Goal: Information Seeking & Learning: Find specific page/section

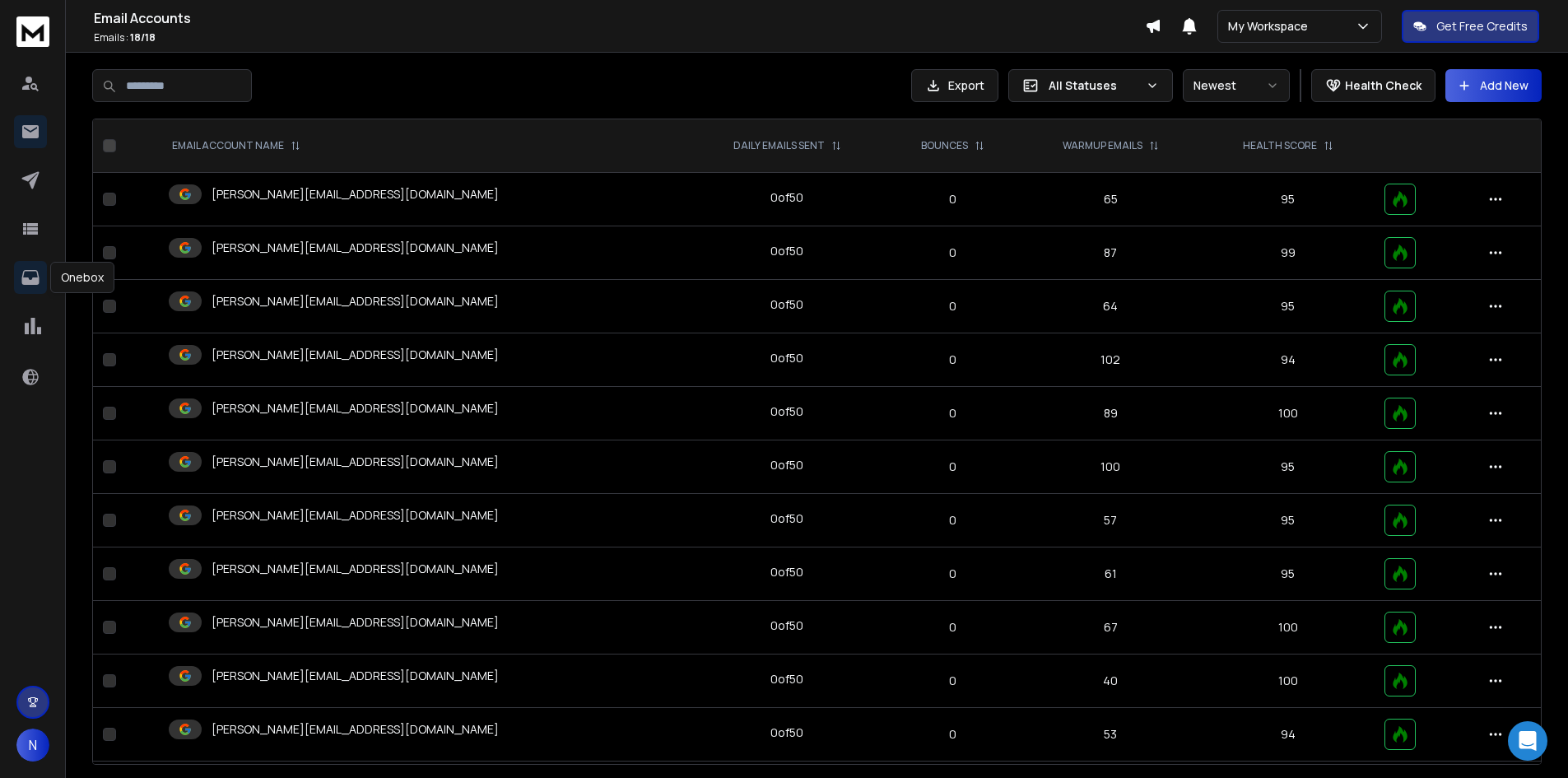
click at [30, 281] on icon at bounding box center [30, 277] width 17 height 15
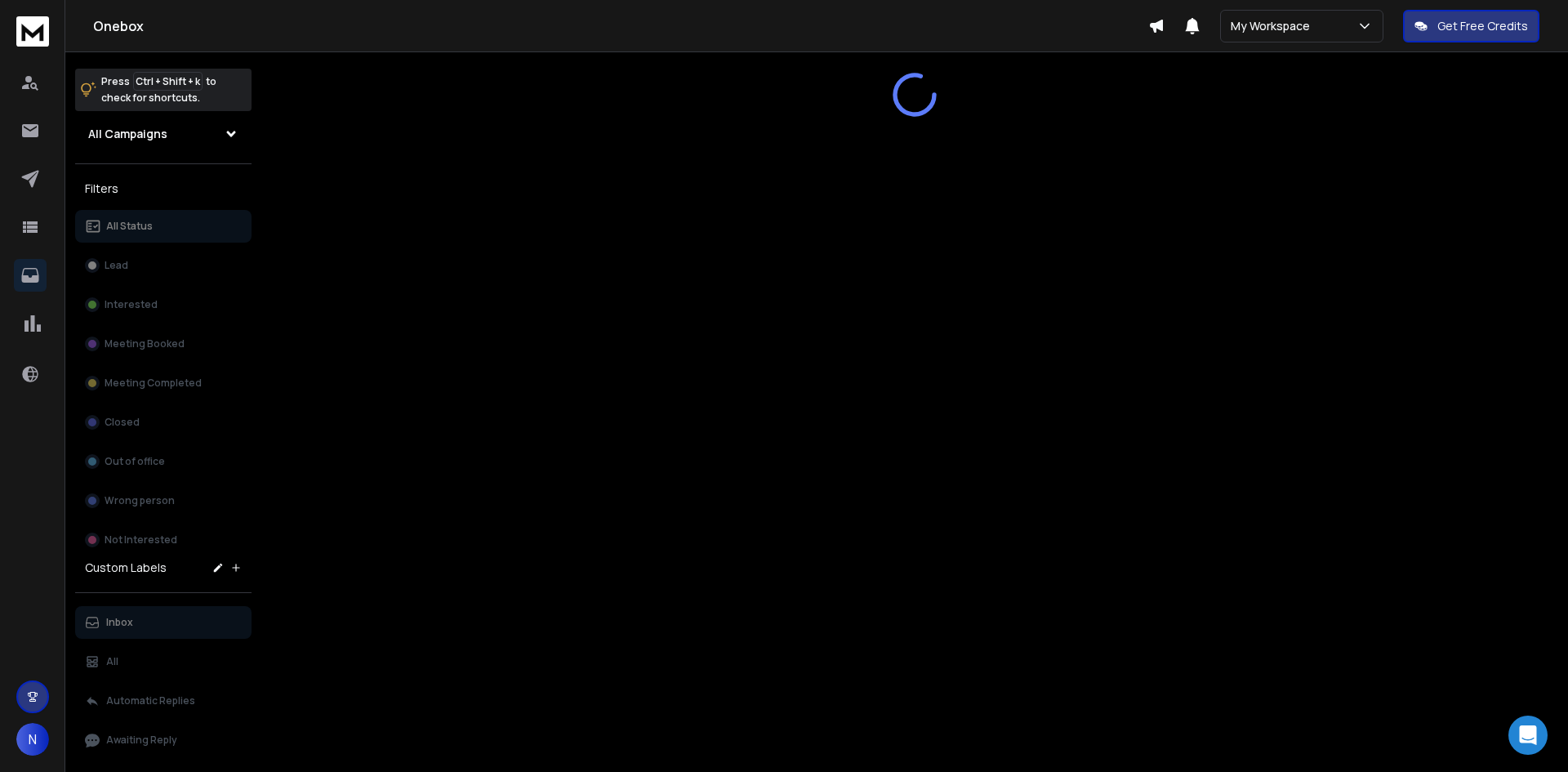
click at [147, 302] on div "All Status Lead Interested Meeting Booked Meeting Completed Closed Out of offic…" at bounding box center [163, 383] width 177 height 346
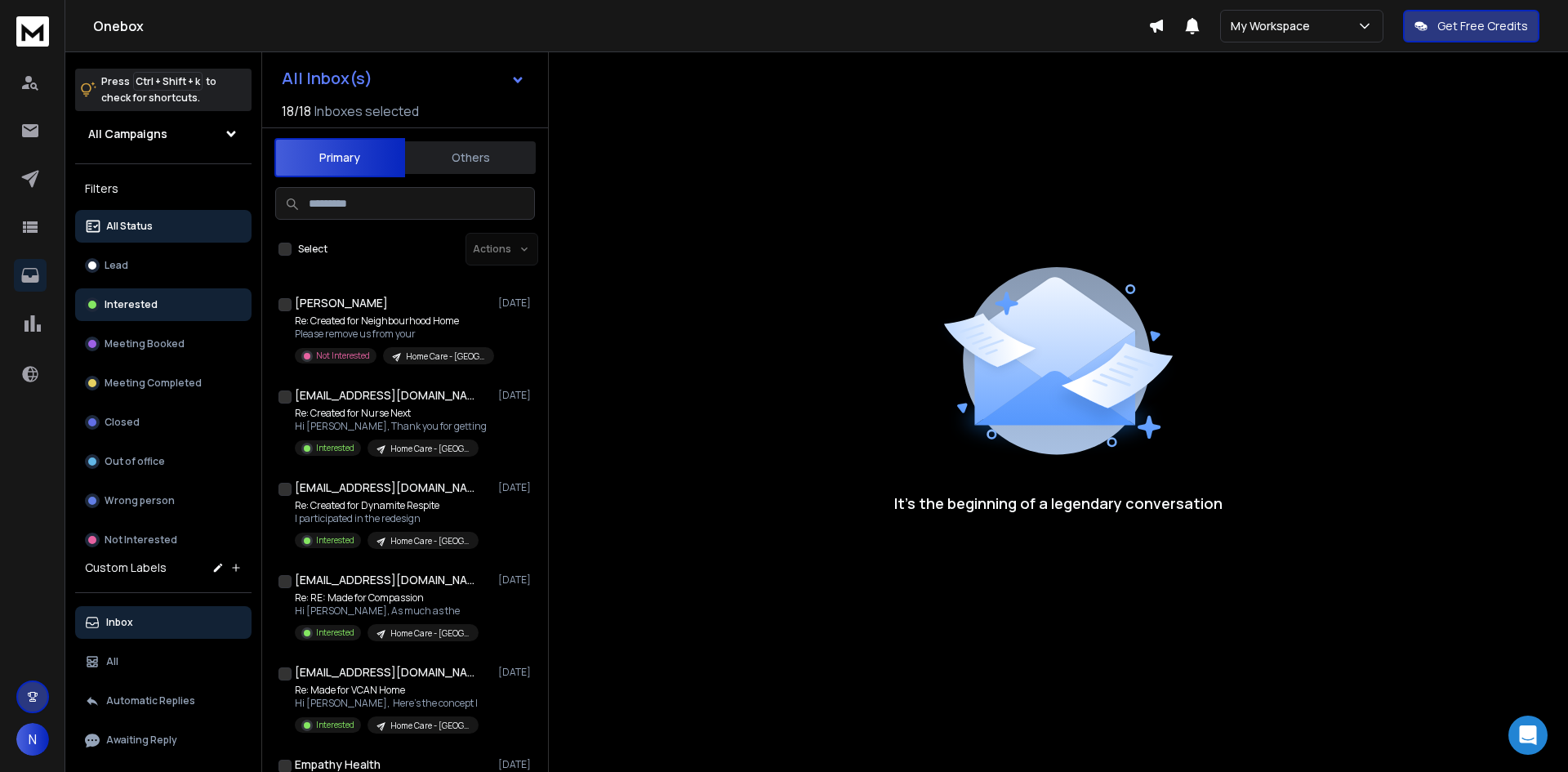
click at [137, 306] on p "Interested" at bounding box center [131, 305] width 53 height 13
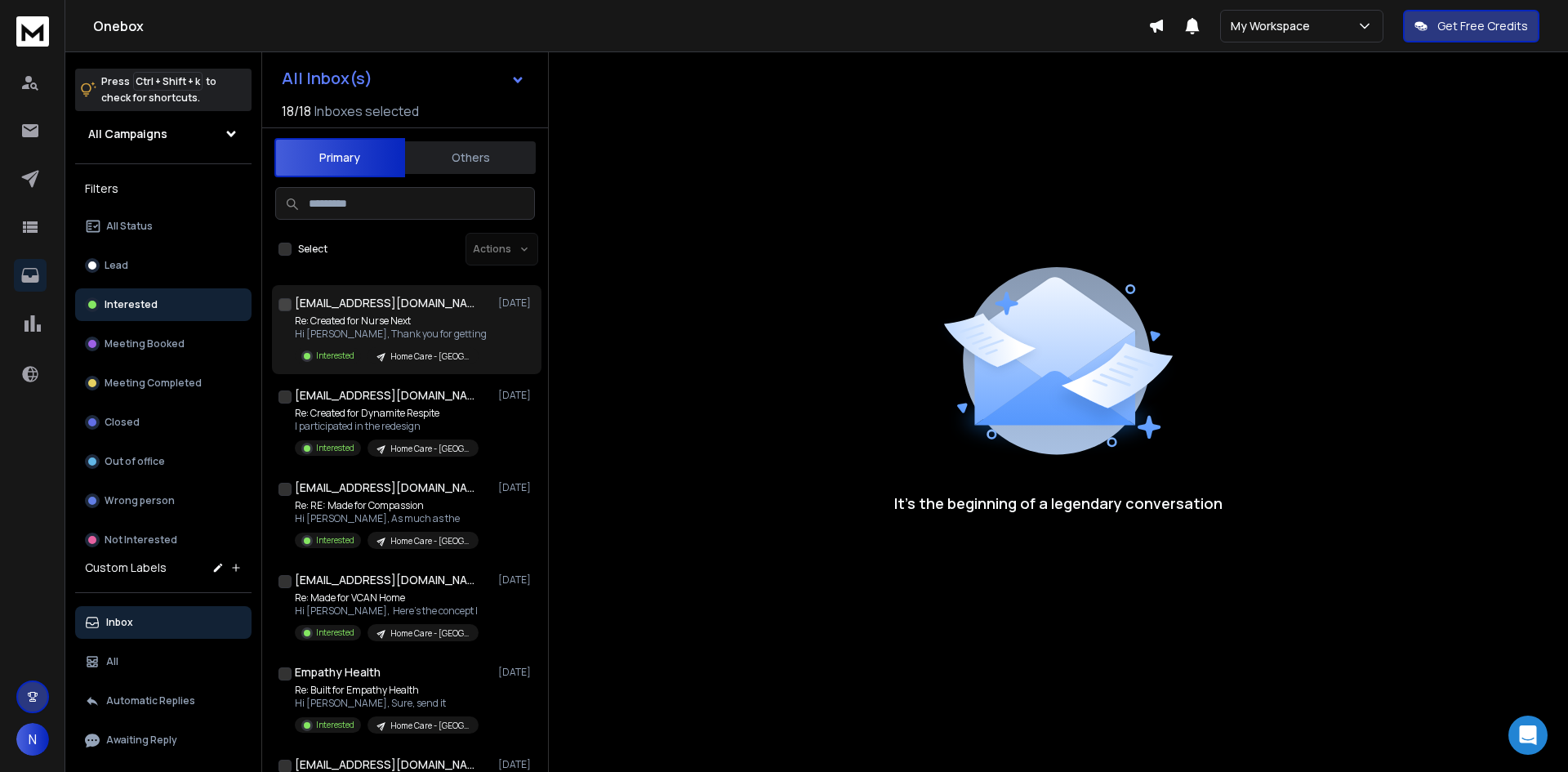
click at [442, 335] on p "Hi [PERSON_NAME], Thank you for getting" at bounding box center [391, 335] width 192 height 13
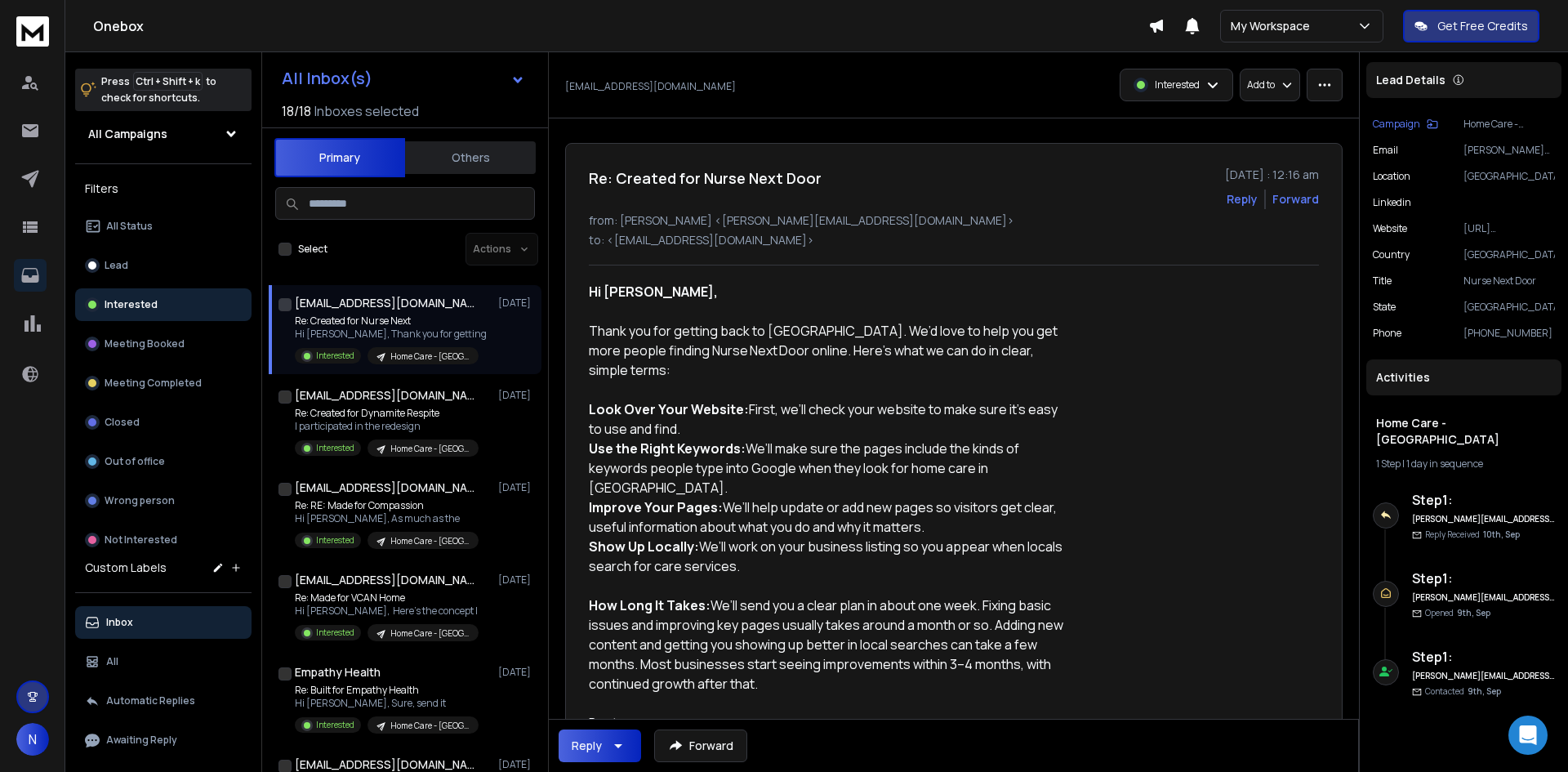
scroll to position [82, 0]
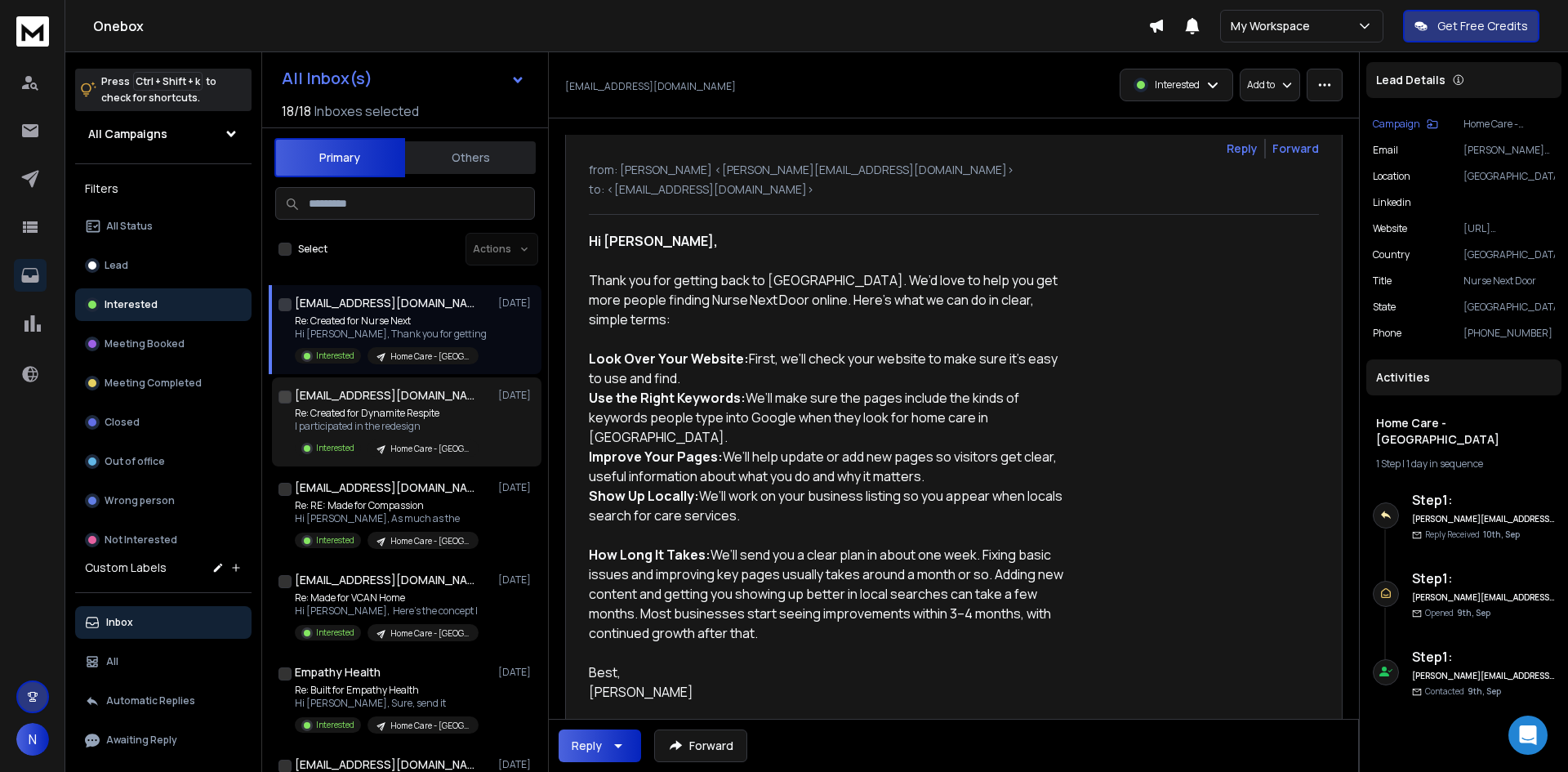
click at [413, 391] on div "[EMAIL_ADDRESS][DOMAIN_NAME] [DATE]" at bounding box center [415, 395] width 240 height 16
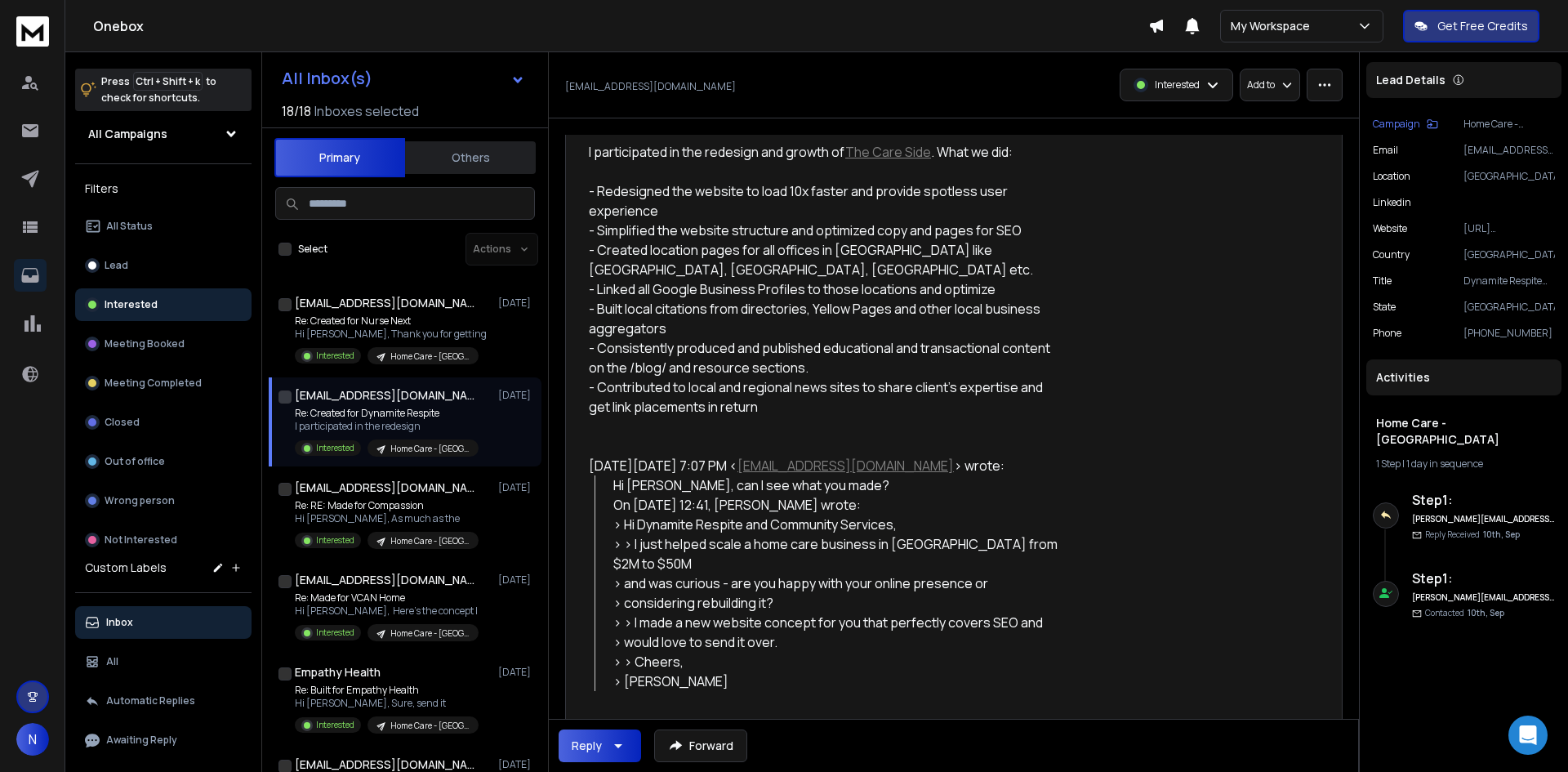
scroll to position [277, 0]
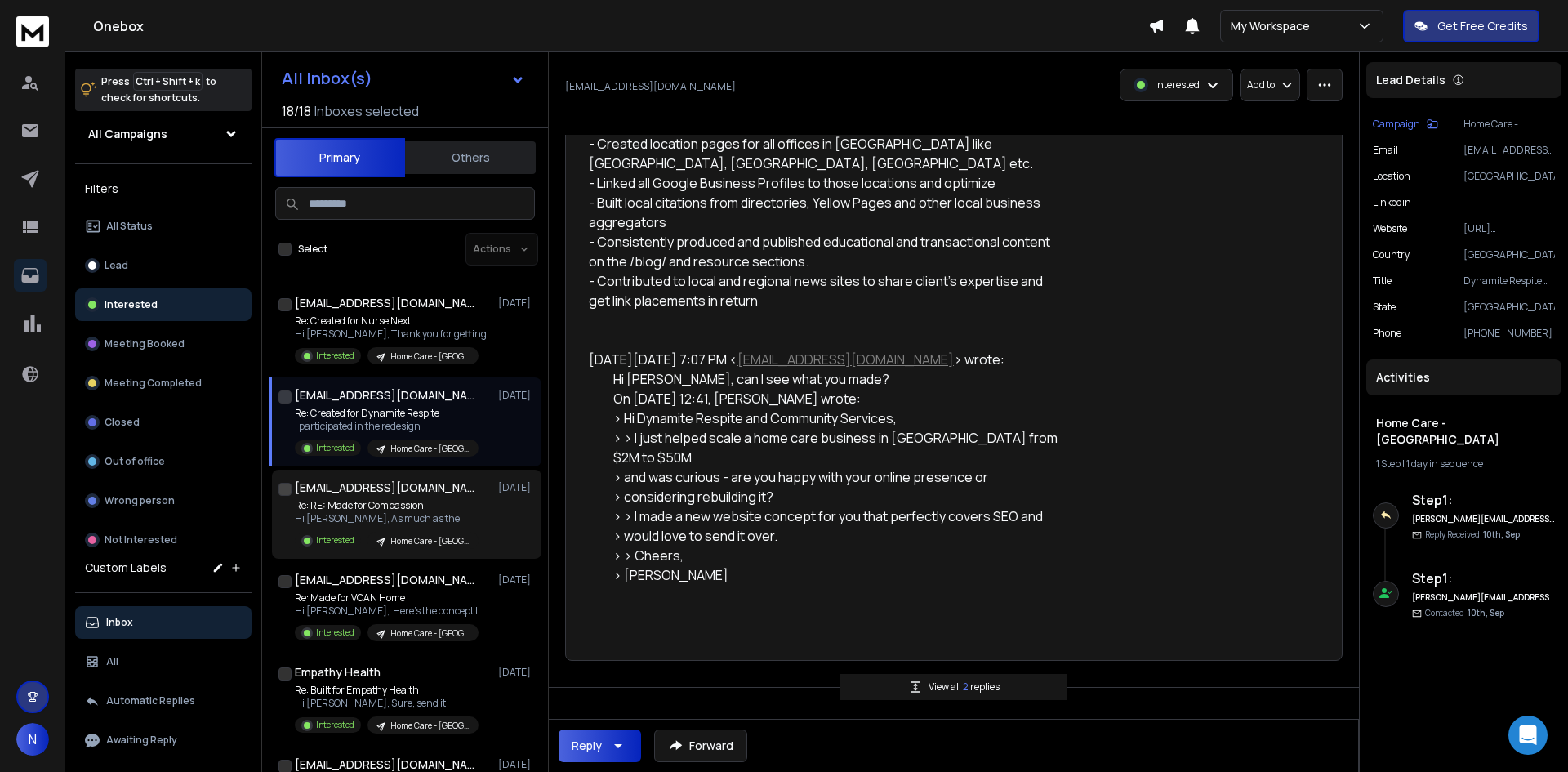
click at [454, 496] on div "[EMAIL_ADDRESS][DOMAIN_NAME] [DATE] Re: RE: Made for Compassion Hi [PERSON_NAME…" at bounding box center [415, 514] width 240 height 69
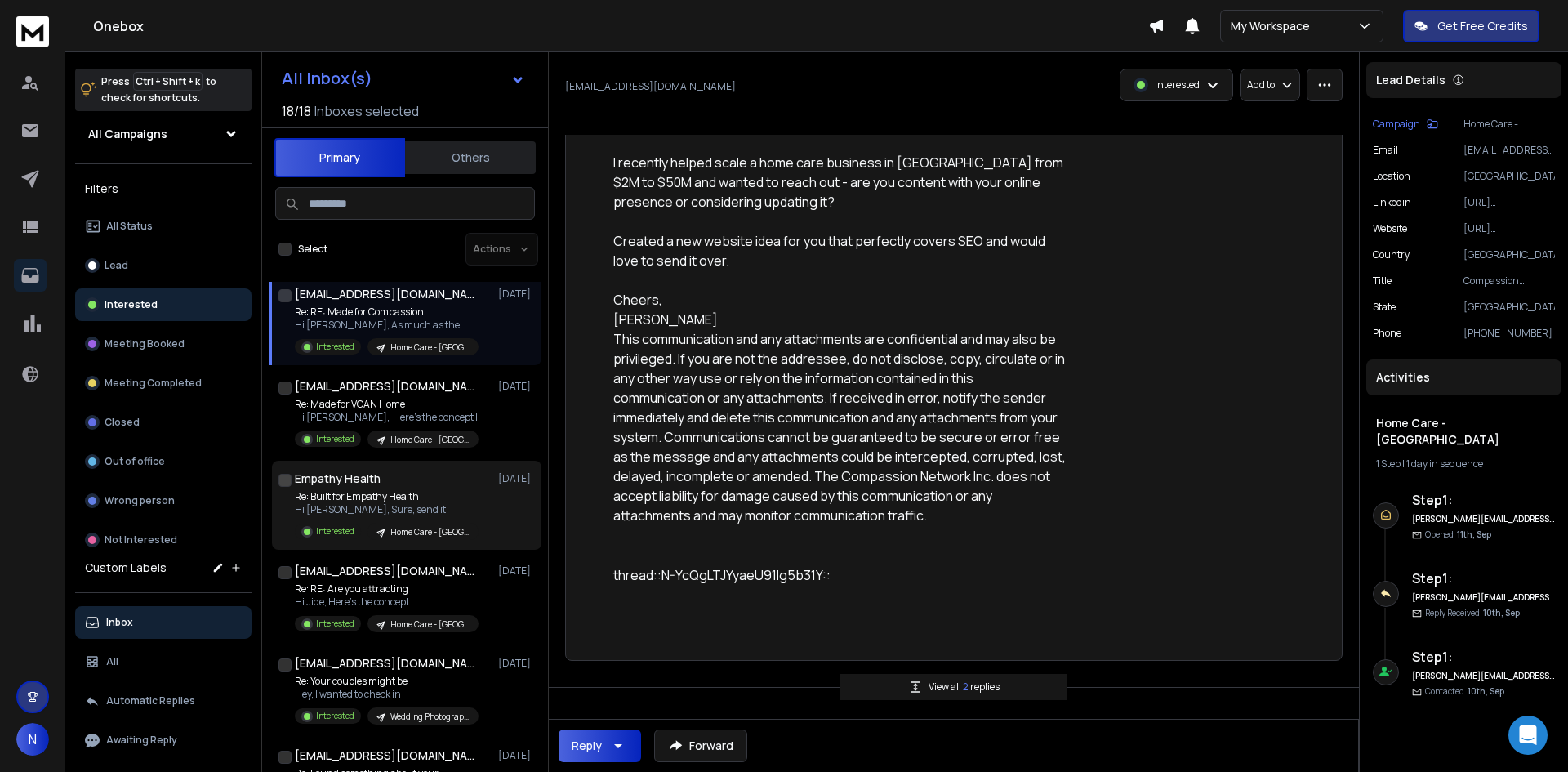
scroll to position [245, 0]
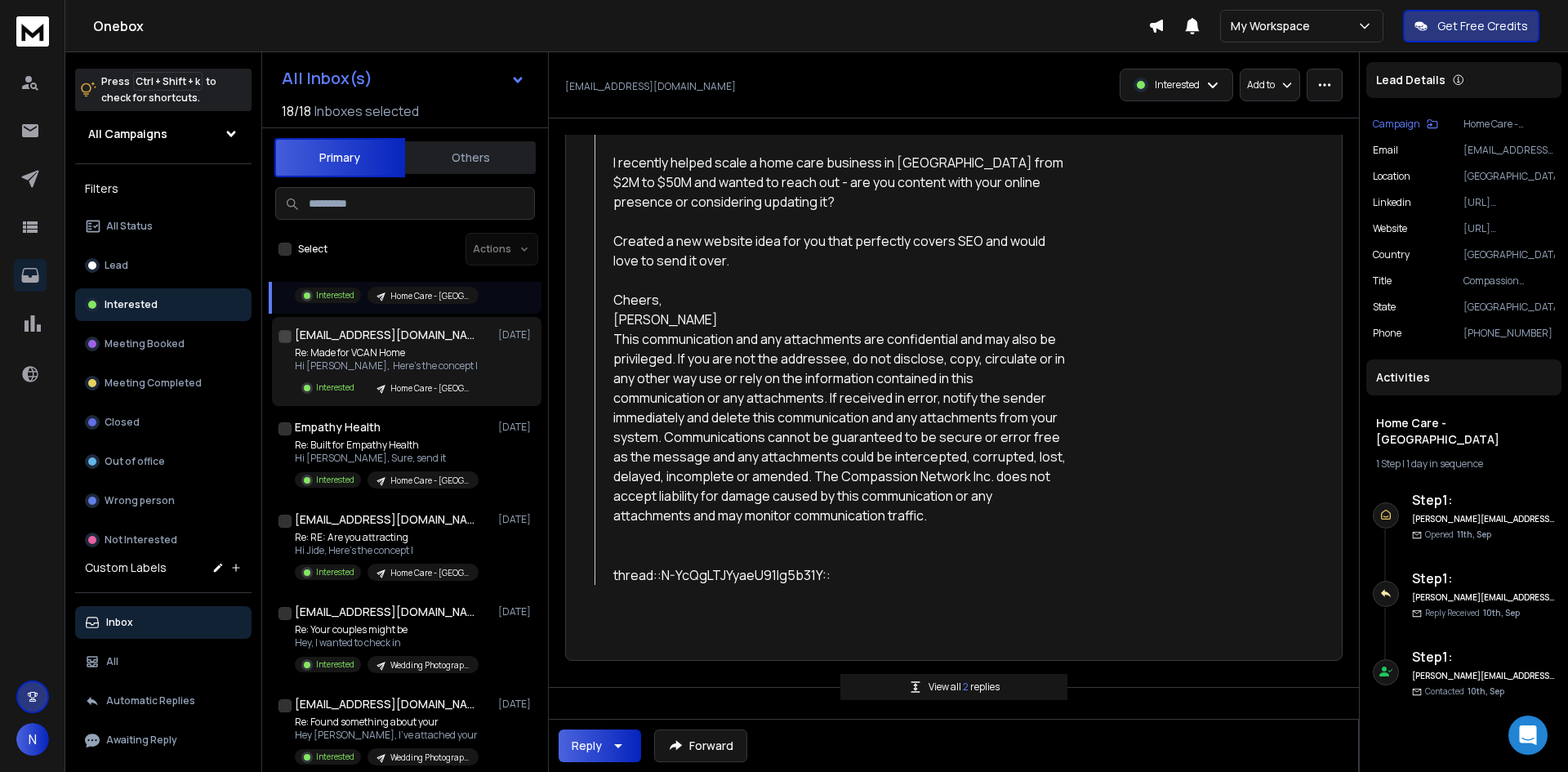
click at [468, 373] on div "Re: Made for VCAN Home Hi [PERSON_NAME], Here's the concept I Interested Home C…" at bounding box center [415, 371] width 240 height 50
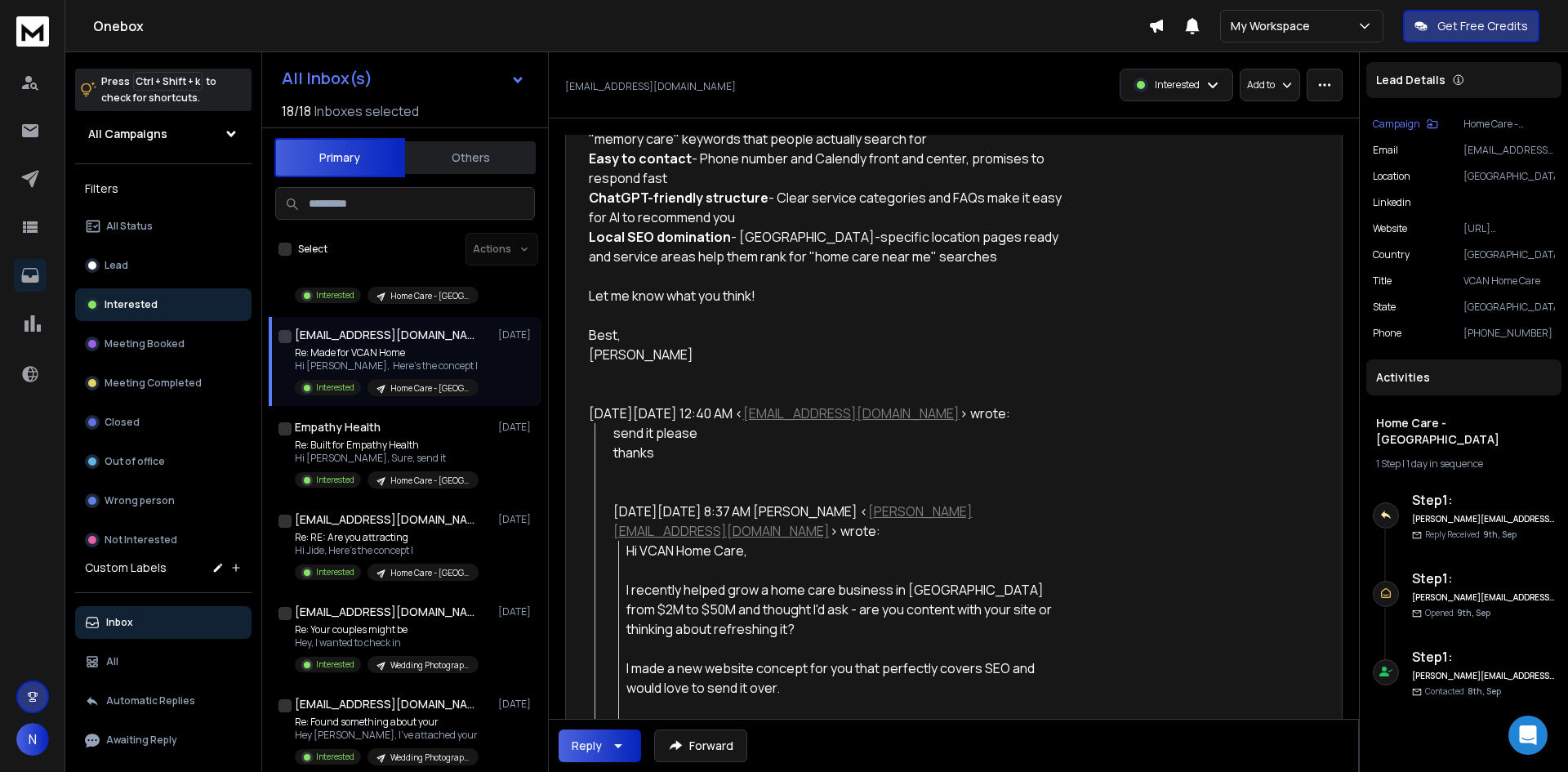
scroll to position [630, 0]
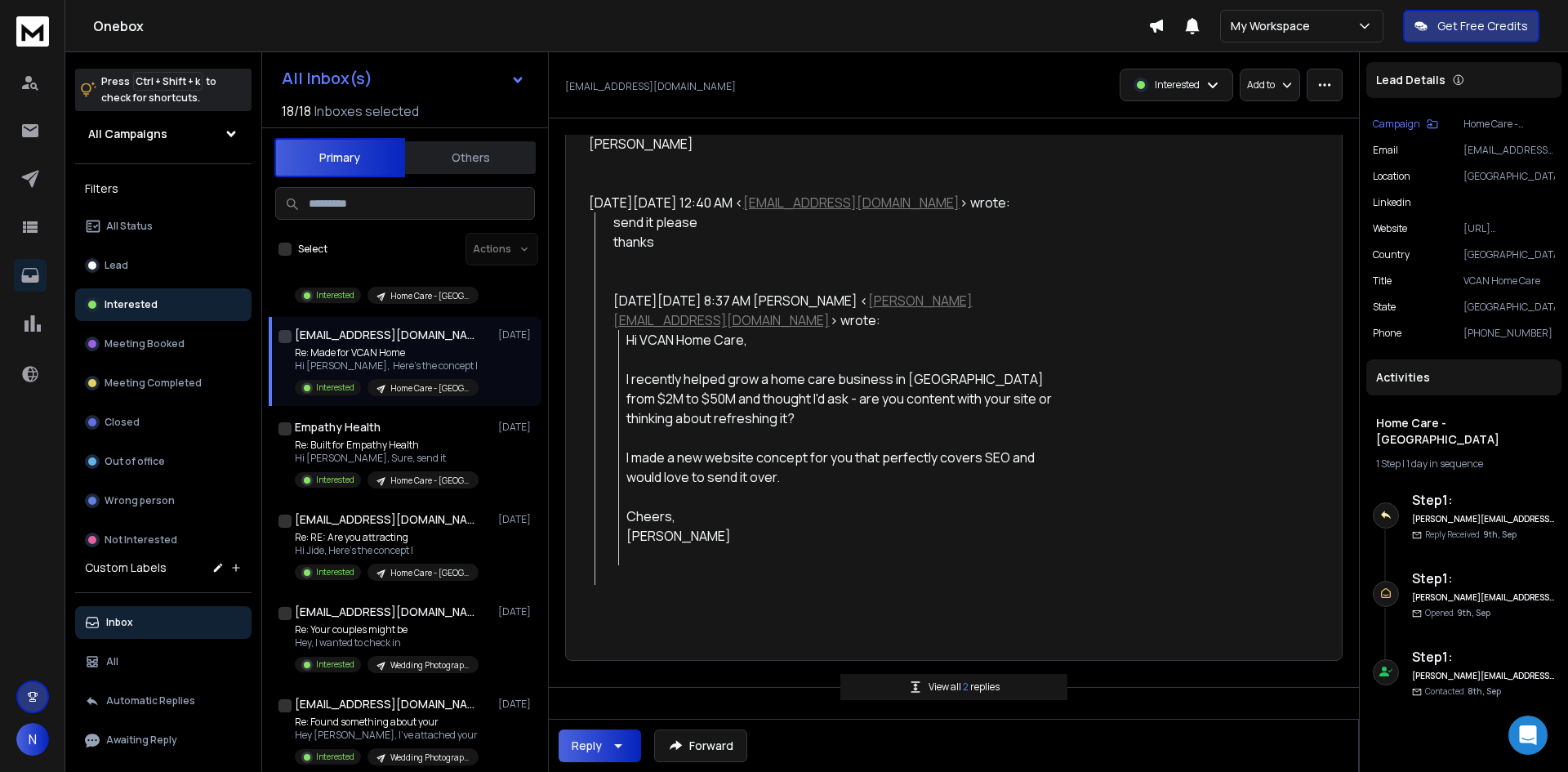
drag, startPoint x: 623, startPoint y: 320, endPoint x: 761, endPoint y: 328, distance: 138.2
click at [761, 330] on blockquote "Hi VCAN Home Care, I recently helped grow a home care business in [GEOGRAPHIC_D…" at bounding box center [842, 447] width 448 height 236
drag, startPoint x: 761, startPoint y: 328, endPoint x: 701, endPoint y: 361, distance: 68.5
click at [760, 330] on div "Hi VCAN Home Care," at bounding box center [845, 339] width 439 height 19
drag, startPoint x: 638, startPoint y: 357, endPoint x: 793, endPoint y: 364, distance: 155.2
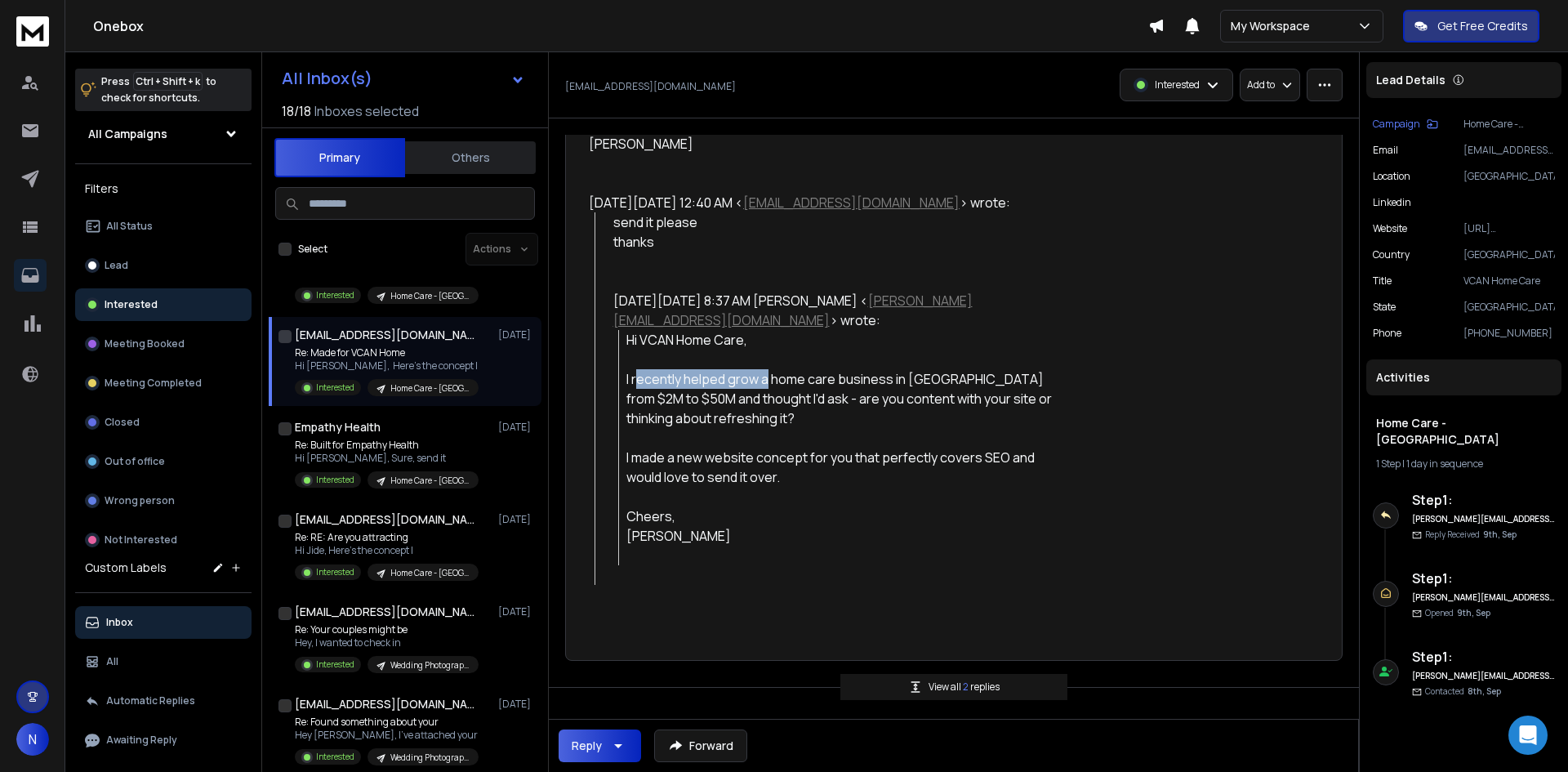
click at [772, 369] on div "I recently helped grow a home care business in [GEOGRAPHIC_DATA] from $2M to $5…" at bounding box center [845, 398] width 439 height 59
click at [801, 369] on div "I recently helped grow a home care business in [GEOGRAPHIC_DATA] from $2M to $5…" at bounding box center [845, 398] width 439 height 59
click at [799, 369] on div "I recently helped grow a home care business in [GEOGRAPHIC_DATA] from $2M to $5…" at bounding box center [845, 398] width 439 height 59
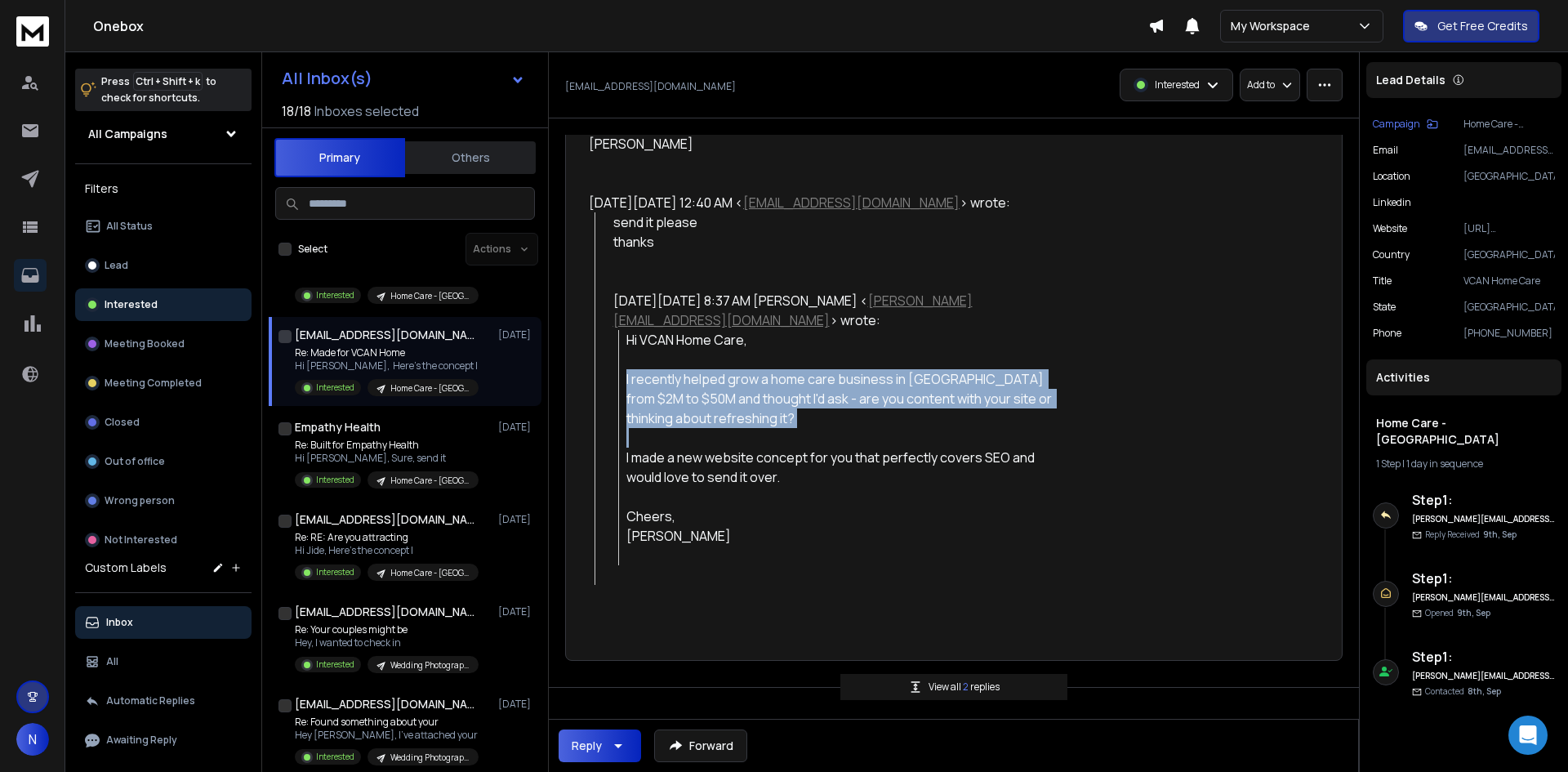
click at [799, 369] on div "I recently helped grow a home care business in [GEOGRAPHIC_DATA] from $2M to $5…" at bounding box center [845, 398] width 439 height 59
click at [966, 369] on div "I recently helped grow a home care business in [GEOGRAPHIC_DATA] from $2M to $5…" at bounding box center [845, 398] width 439 height 59
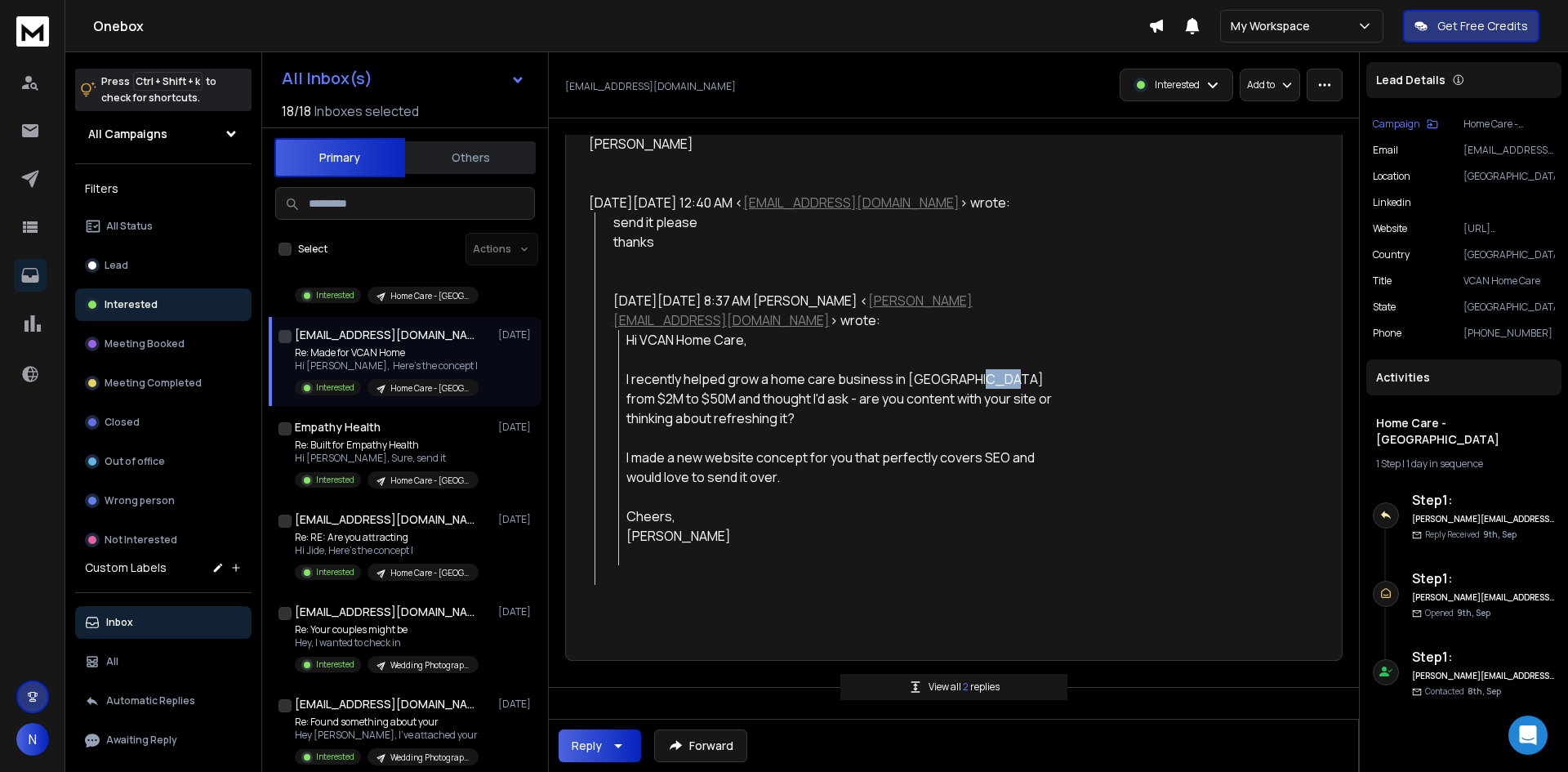
drag, startPoint x: 966, startPoint y: 367, endPoint x: 878, endPoint y: 352, distance: 89.3
click at [966, 369] on div "I recently helped grow a home care business in [GEOGRAPHIC_DATA] from $2M to $5…" at bounding box center [845, 398] width 439 height 59
click at [666, 369] on div "I recently helped grow a home care business in [GEOGRAPHIC_DATA] from $2M to $5…" at bounding box center [845, 398] width 439 height 59
click at [667, 369] on div "I recently helped grow a home care business in [GEOGRAPHIC_DATA] from $2M to $5…" at bounding box center [845, 398] width 439 height 59
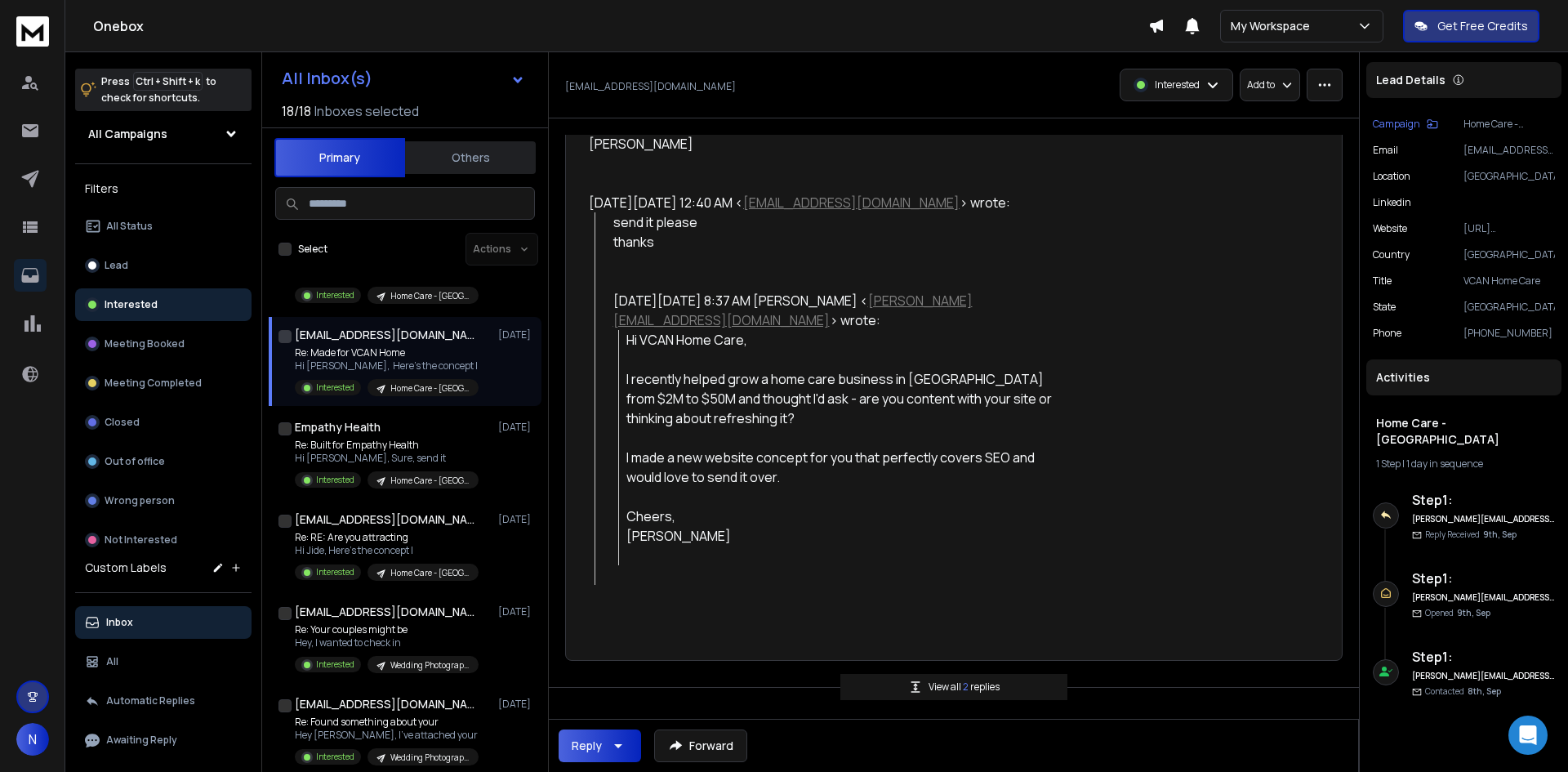
click at [700, 378] on div "I recently helped grow a home care business in [GEOGRAPHIC_DATA] from $2M to $5…" at bounding box center [845, 398] width 439 height 59
click at [758, 384] on div "I recently helped grow a home care business in [GEOGRAPHIC_DATA] from $2M to $5…" at bounding box center [845, 398] width 439 height 59
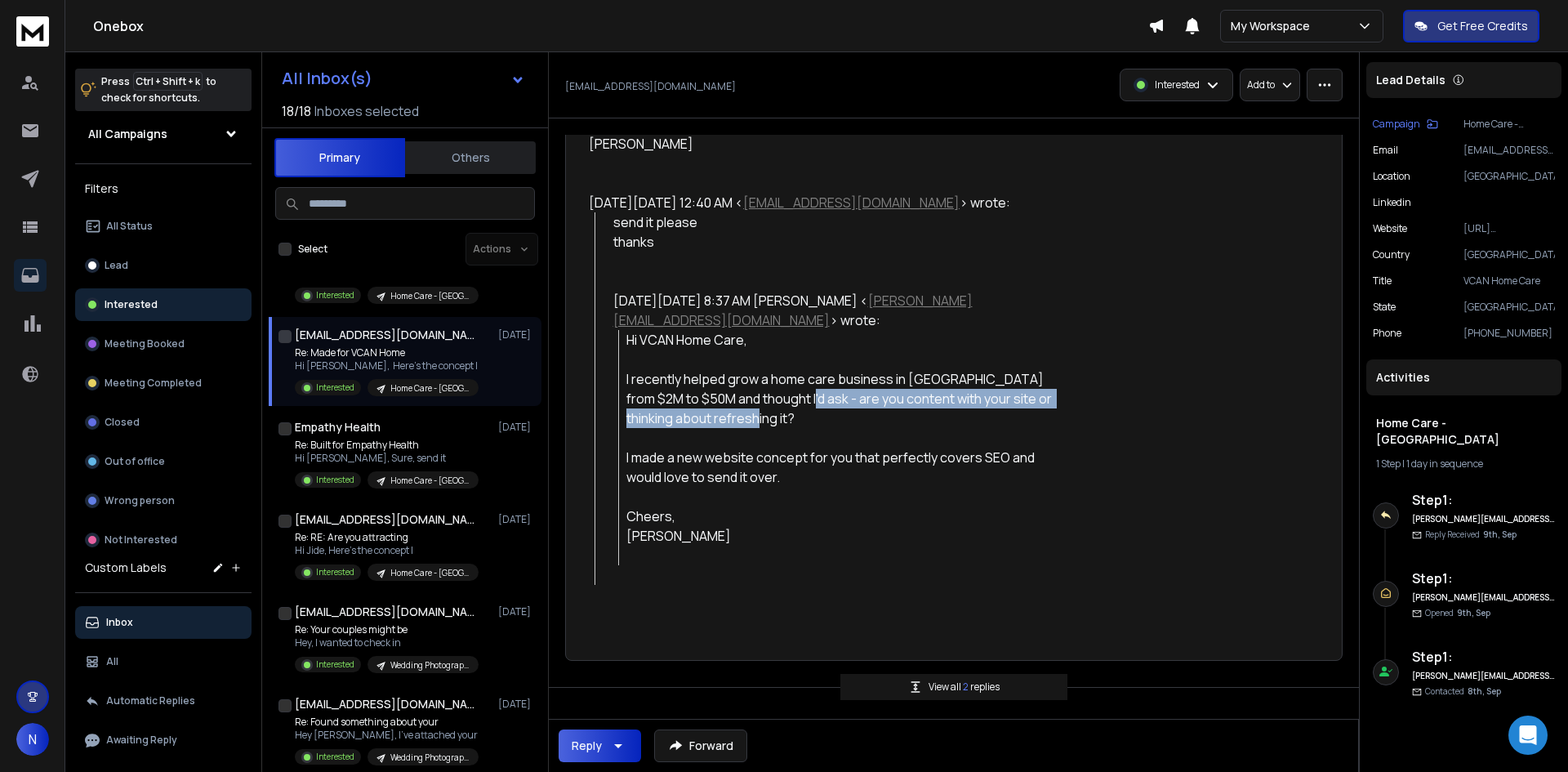
drag, startPoint x: 784, startPoint y: 377, endPoint x: 747, endPoint y: 396, distance: 41.6
click at [747, 396] on div "I recently helped grow a home care business in [GEOGRAPHIC_DATA] from $2M to $5…" at bounding box center [845, 398] width 439 height 59
click at [739, 397] on div "I recently helped grow a home care business in [GEOGRAPHIC_DATA] from $2M to $5…" at bounding box center [845, 398] width 439 height 59
drag, startPoint x: 625, startPoint y: 439, endPoint x: 821, endPoint y: 455, distance: 196.7
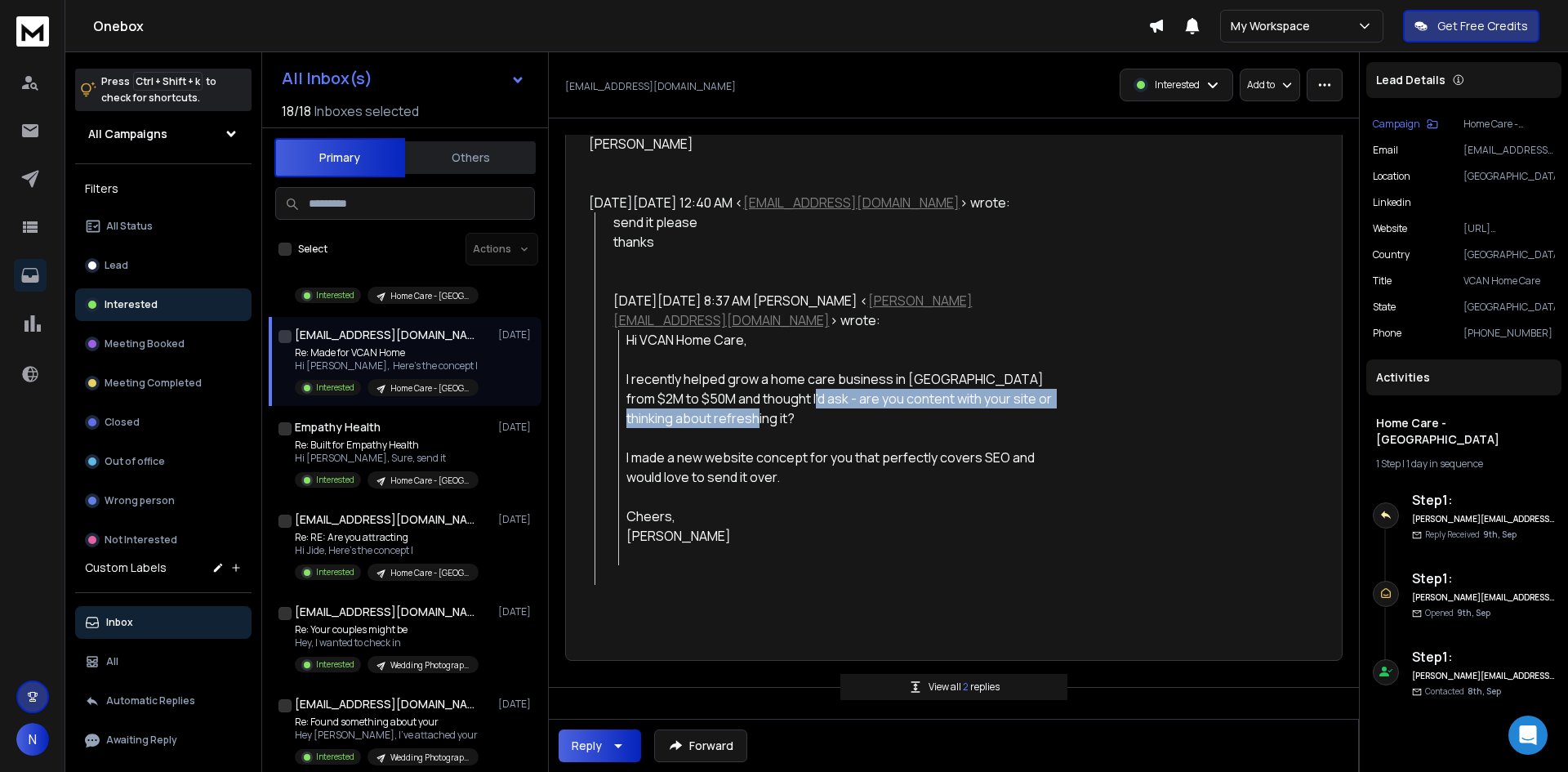
click at [821, 455] on blockquote "Hi VCAN Home Care, I recently helped grow a home care business in [GEOGRAPHIC_D…" at bounding box center [842, 447] width 448 height 236
click at [819, 455] on div "I made a new website concept for you that perfectly covers SEO and would love t…" at bounding box center [845, 467] width 439 height 39
click at [816, 453] on div "I made a new website concept for you that perfectly covers SEO and would love t…" at bounding box center [845, 467] width 439 height 39
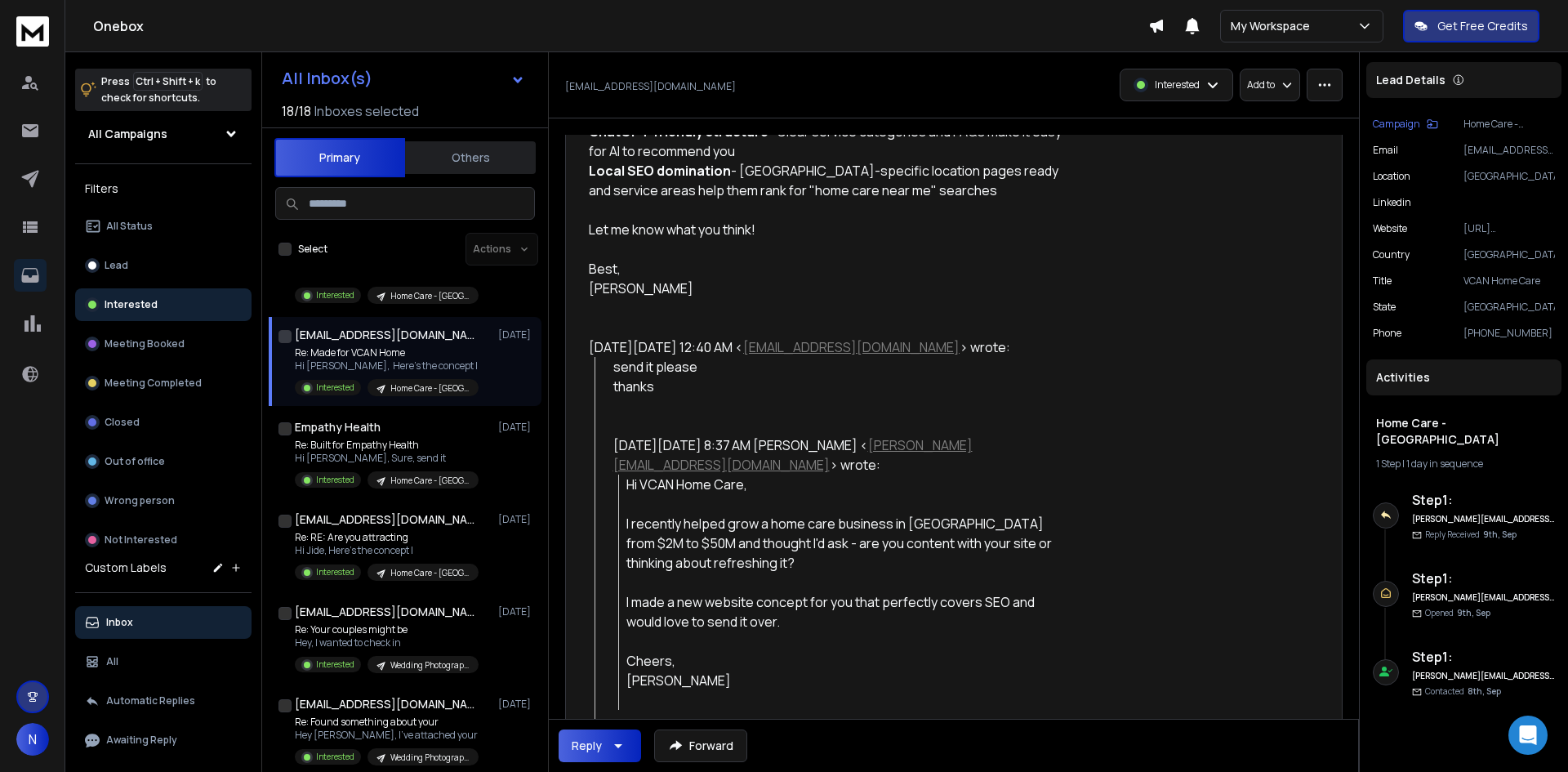
scroll to position [490, 0]
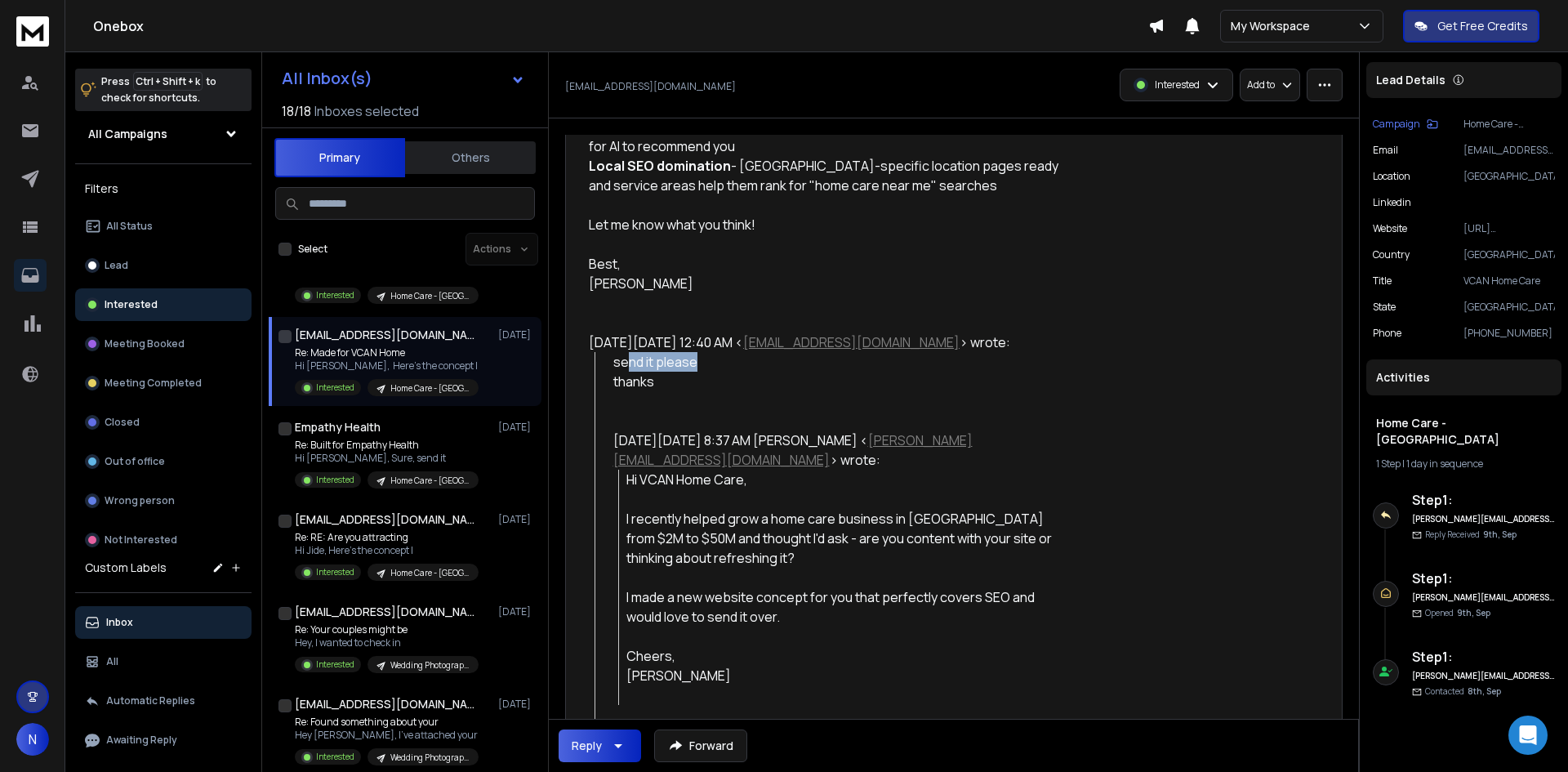
drag, startPoint x: 691, startPoint y: 365, endPoint x: 629, endPoint y: 363, distance: 62.0
click at [628, 363] on div "send it please thanks" at bounding box center [840, 381] width 453 height 59
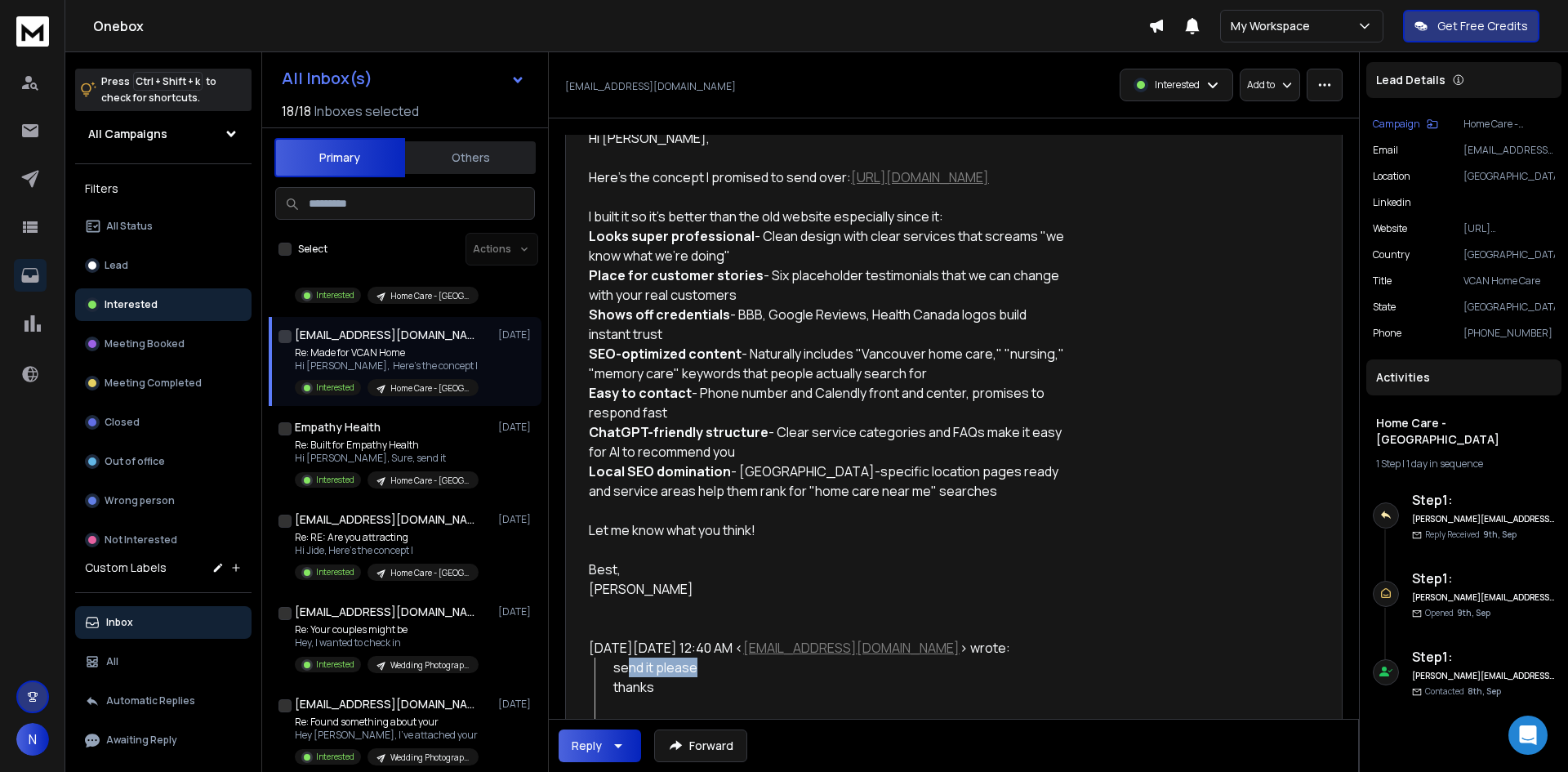
scroll to position [82, 0]
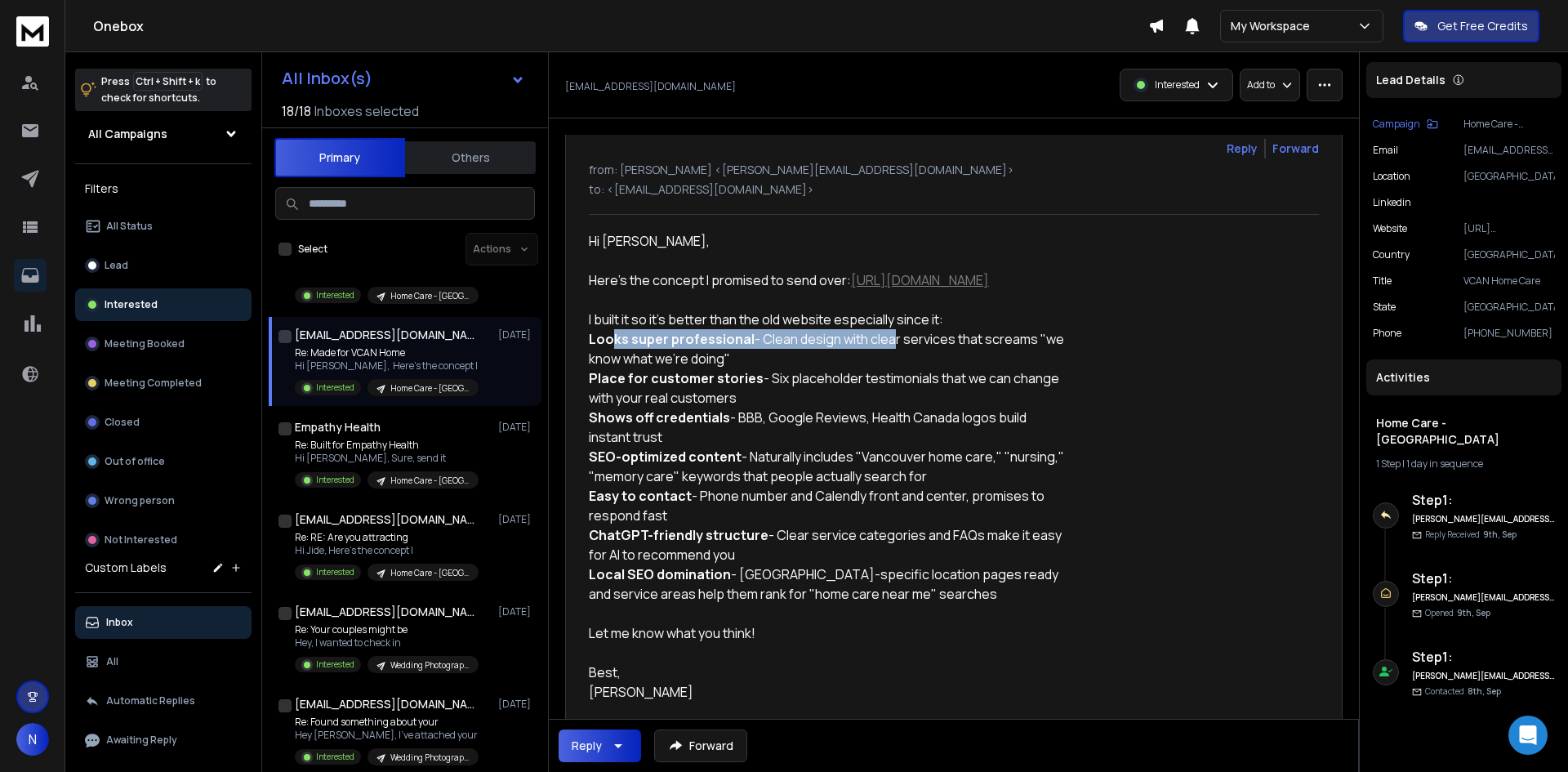
drag, startPoint x: 610, startPoint y: 333, endPoint x: 913, endPoint y: 333, distance: 303.0
click at [892, 335] on li "Looks super professional - Clean design with clear services that screams "we kn…" at bounding box center [827, 349] width 477 height 39
click at [917, 330] on li "Looks super professional - Clean design with clear services that screams "we kn…" at bounding box center [827, 349] width 477 height 39
click at [919, 320] on div "Hi [PERSON_NAME], Here's the concept I promised to send over: [URL][DOMAIN_NAME…" at bounding box center [827, 281] width 477 height 98
click at [920, 320] on div "Hi [PERSON_NAME], Here's the concept I promised to send over: [URL][DOMAIN_NAME…" at bounding box center [827, 281] width 477 height 98
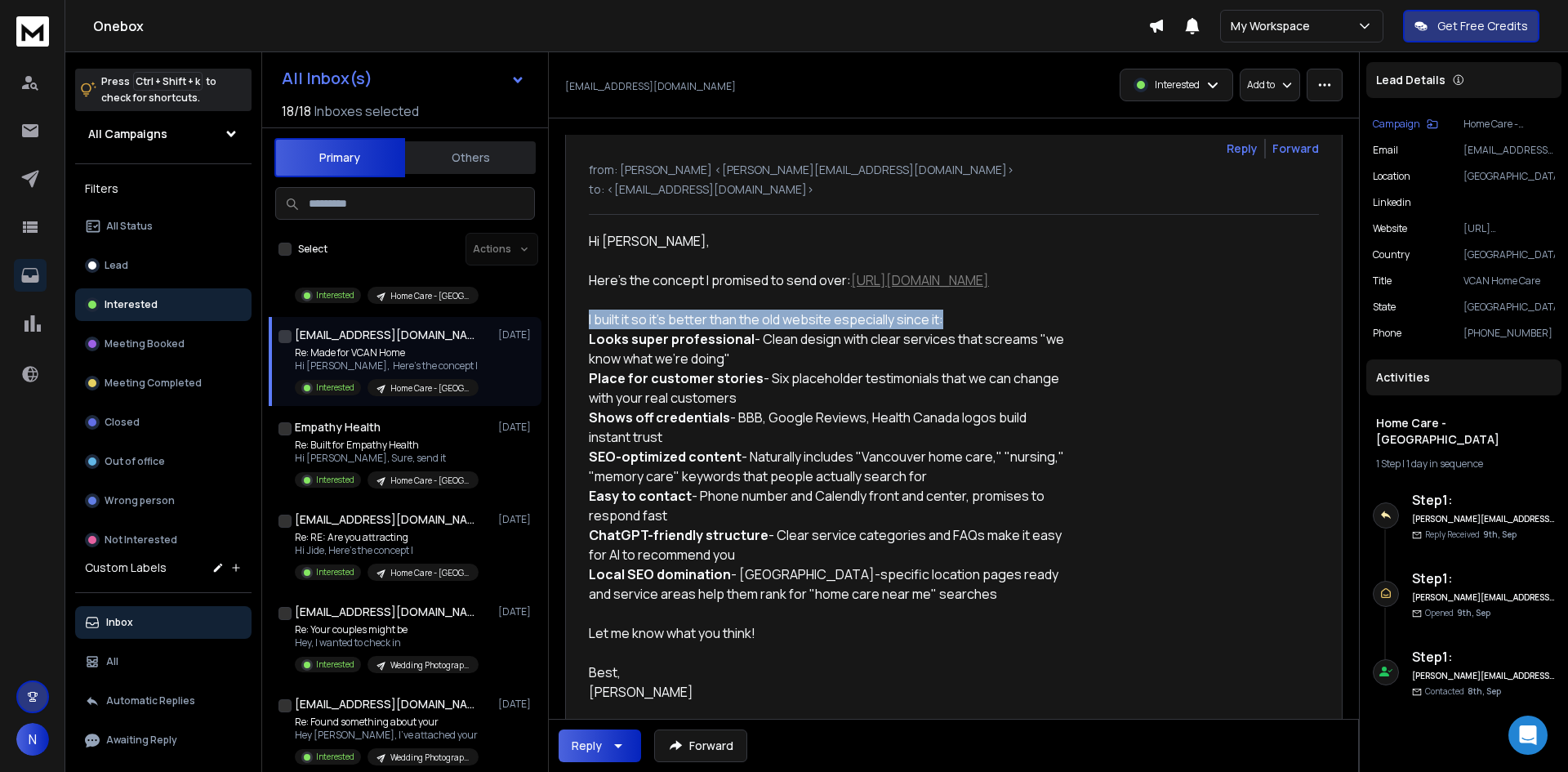
click at [920, 320] on div "Hi [PERSON_NAME], Here's the concept I promised to send over: [URL][DOMAIN_NAME…" at bounding box center [827, 281] width 477 height 98
click at [783, 331] on li "Looks super professional - Clean design with clear services that screams "we kn…" at bounding box center [827, 349] width 477 height 39
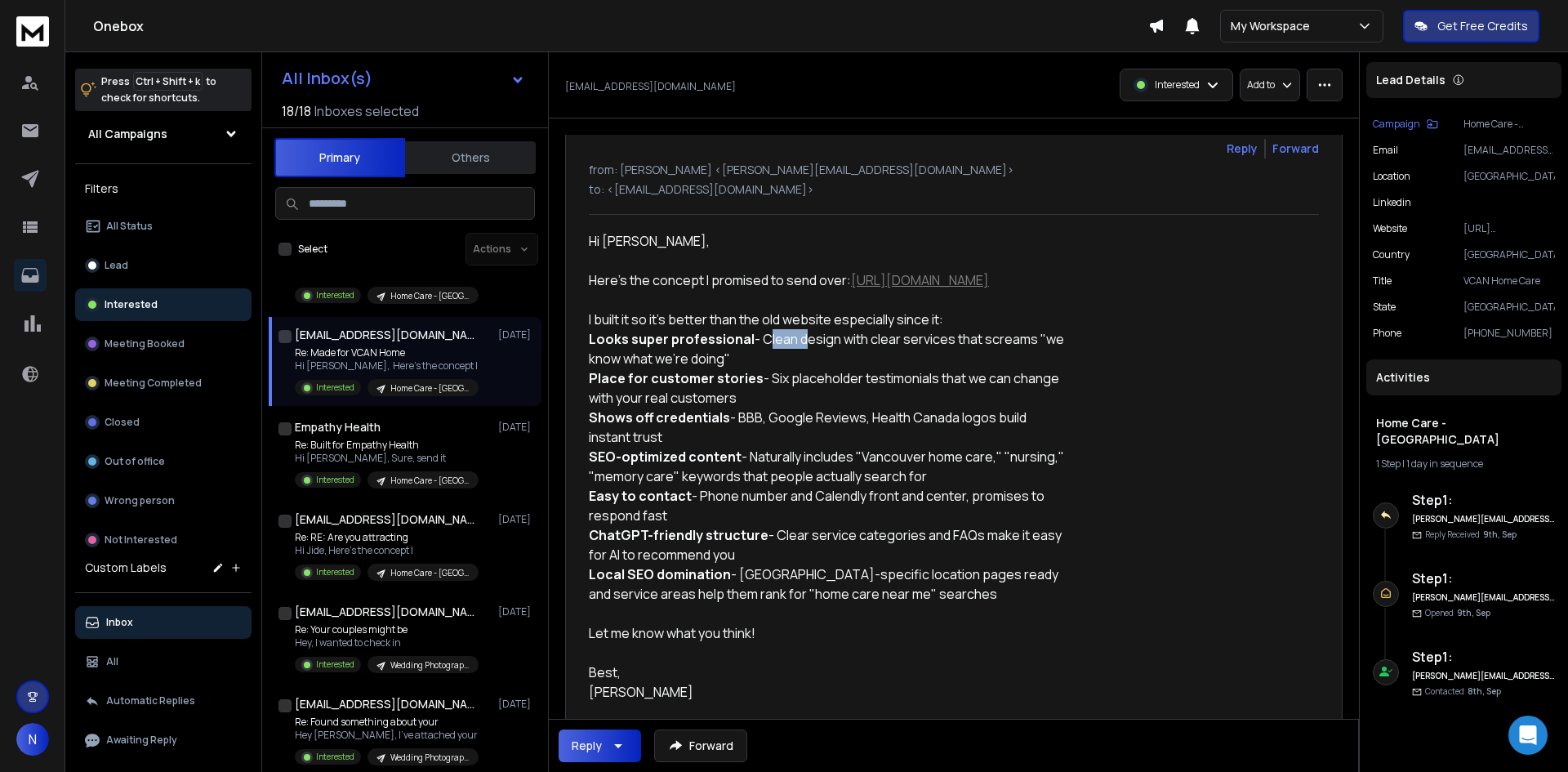
click at [783, 331] on li "Looks super professional - Clean design with clear services that screams "we kn…" at bounding box center [827, 349] width 477 height 39
click at [917, 274] on link "[URL][DOMAIN_NAME]" at bounding box center [920, 280] width 138 height 18
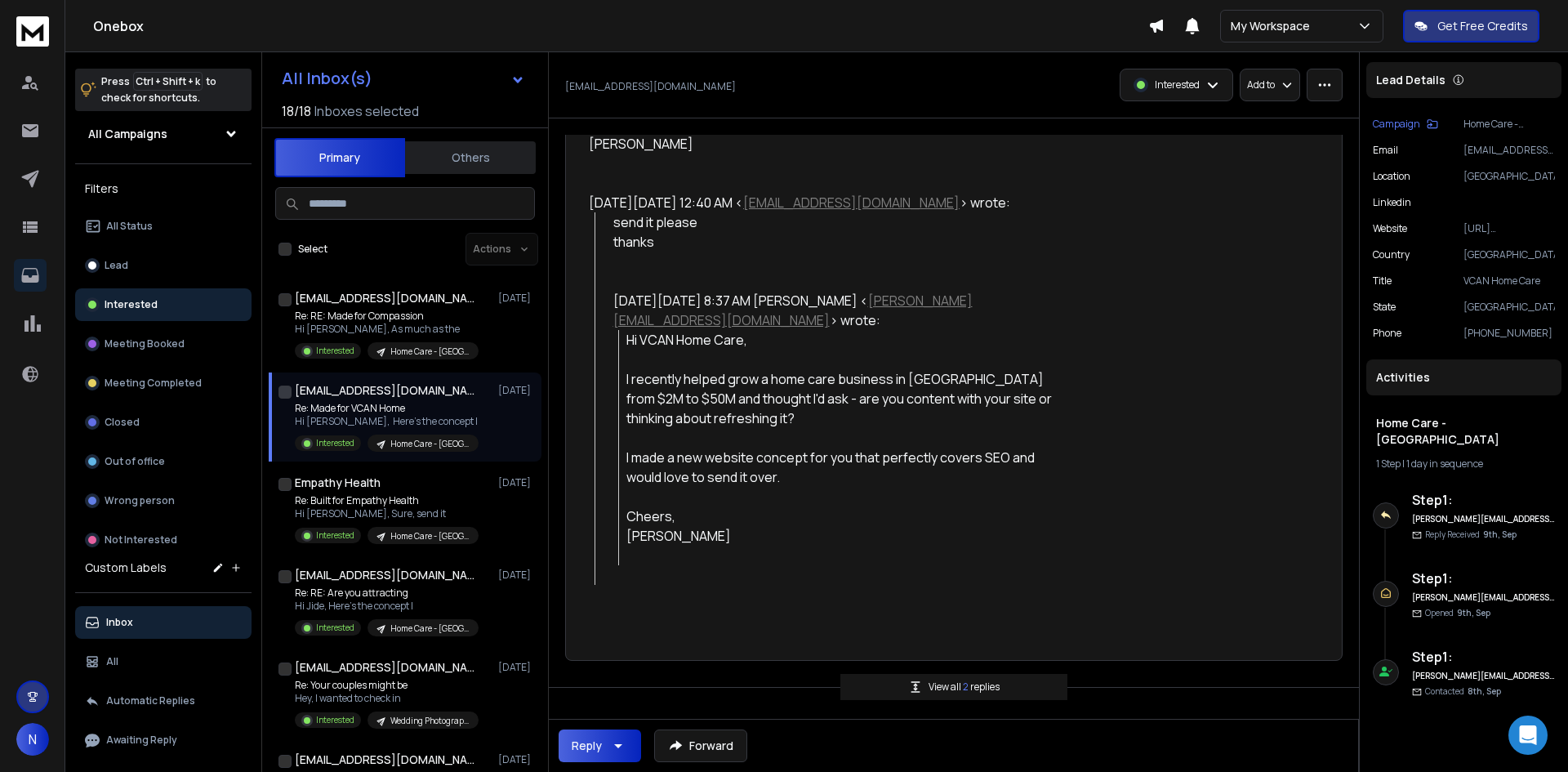
scroll to position [0, 0]
